Goal: Task Accomplishment & Management: Manage account settings

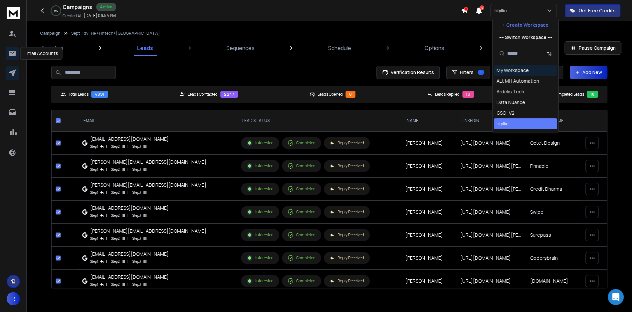
click at [13, 53] on icon at bounding box center [12, 53] width 8 height 8
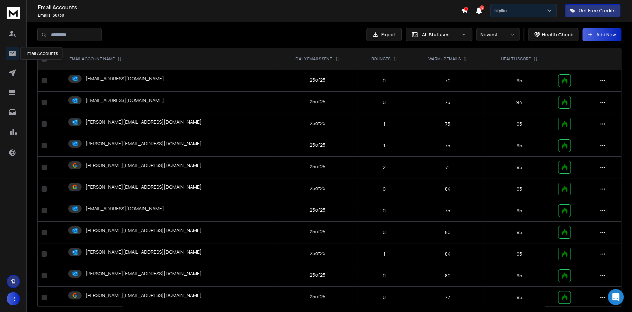
click at [533, 12] on div "Idyllic" at bounding box center [524, 10] width 58 height 7
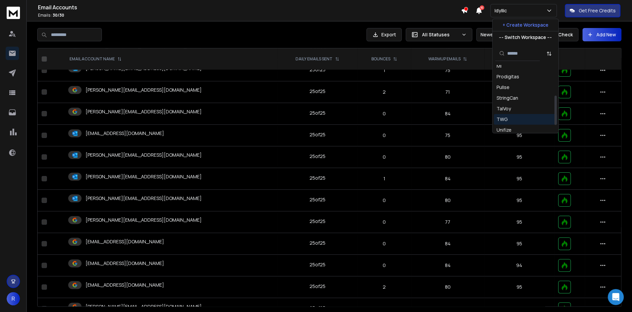
scroll to position [83, 0]
click at [501, 124] on div "Zariyaa" at bounding box center [505, 126] width 16 height 7
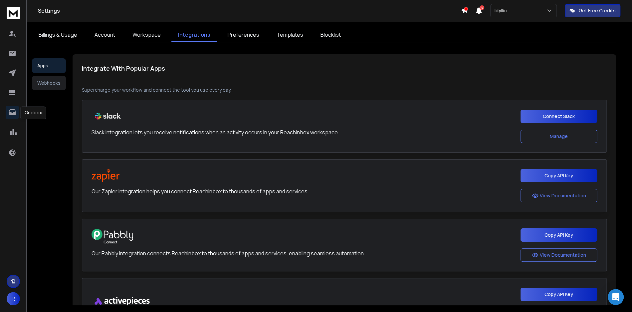
click at [13, 112] on icon at bounding box center [12, 112] width 8 height 8
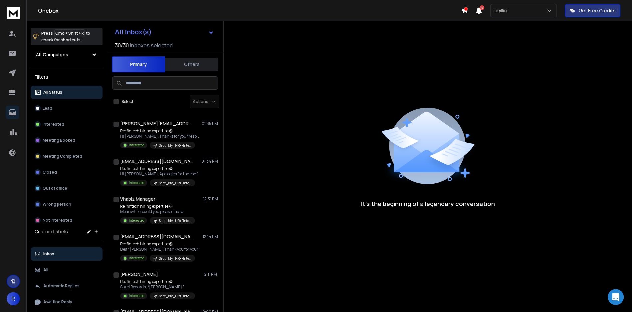
click at [199, 64] on button "Others" at bounding box center [191, 64] width 53 height 15
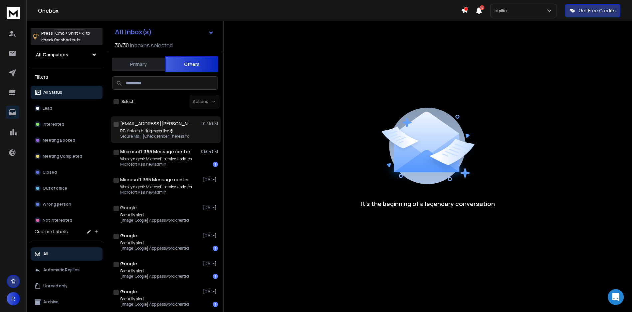
click at [180, 132] on p "RE: fintech hiring expertise @" at bounding box center [154, 130] width 69 height 5
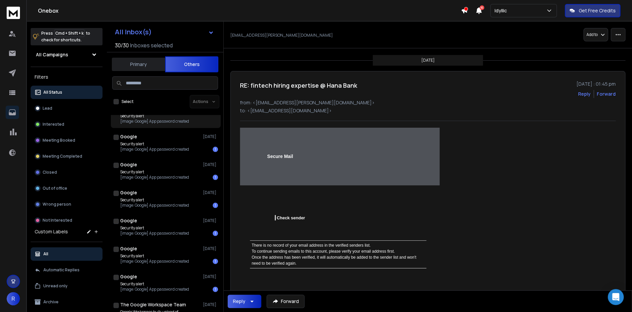
scroll to position [205, 0]
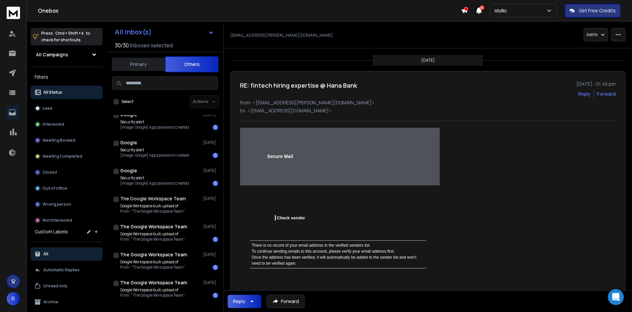
click at [126, 62] on button "Primary" at bounding box center [138, 64] width 53 height 15
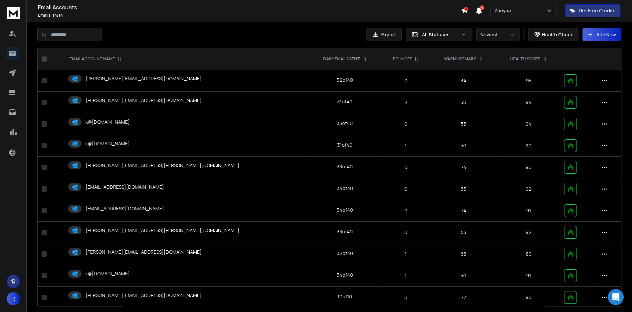
scroll to position [70, 0]
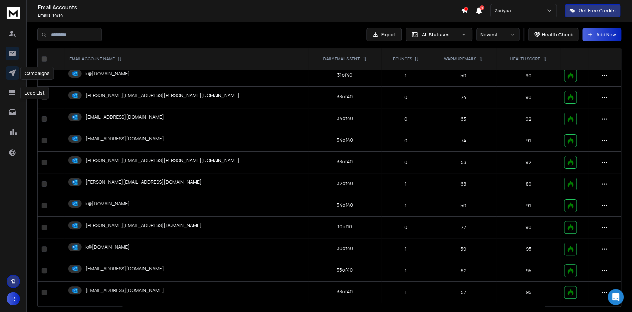
click at [10, 69] on icon at bounding box center [12, 73] width 8 height 8
